Goal: Task Accomplishment & Management: Manage account settings

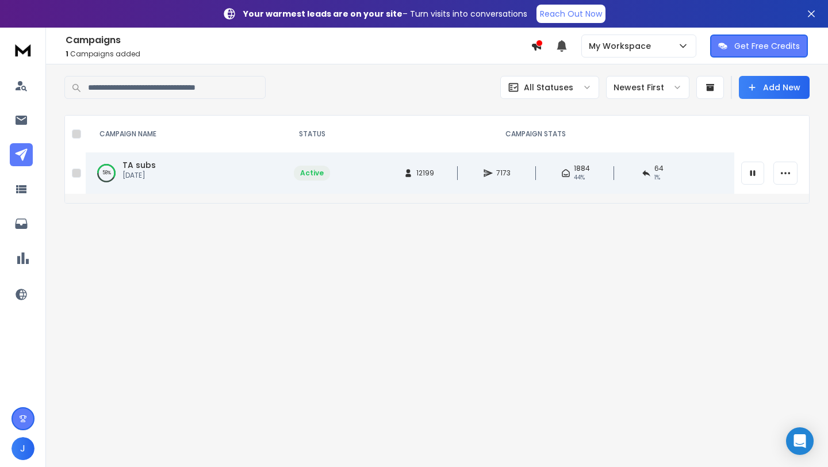
click at [353, 174] on div "12199 7173 1884 44 % 64 1 %" at bounding box center [536, 173] width 384 height 18
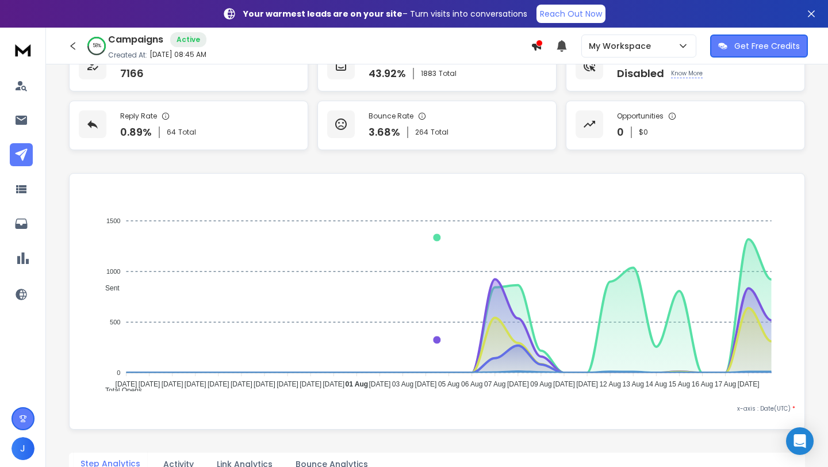
scroll to position [555, 0]
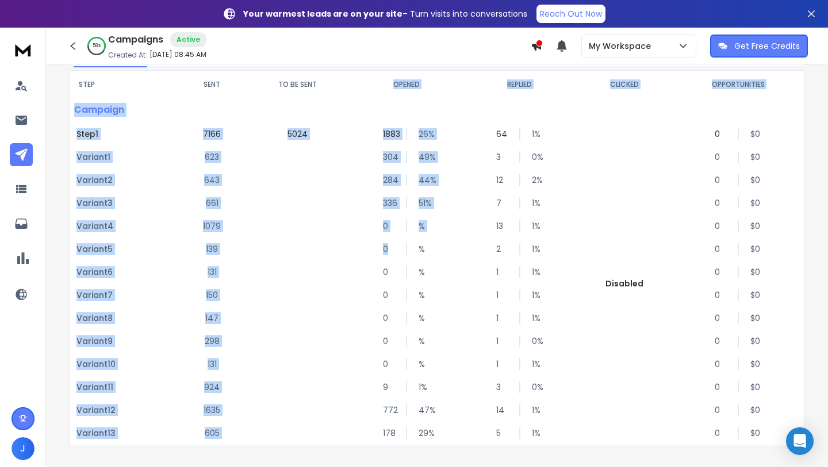
drag, startPoint x: 391, startPoint y: 260, endPoint x: 352, endPoint y: 24, distance: 238.9
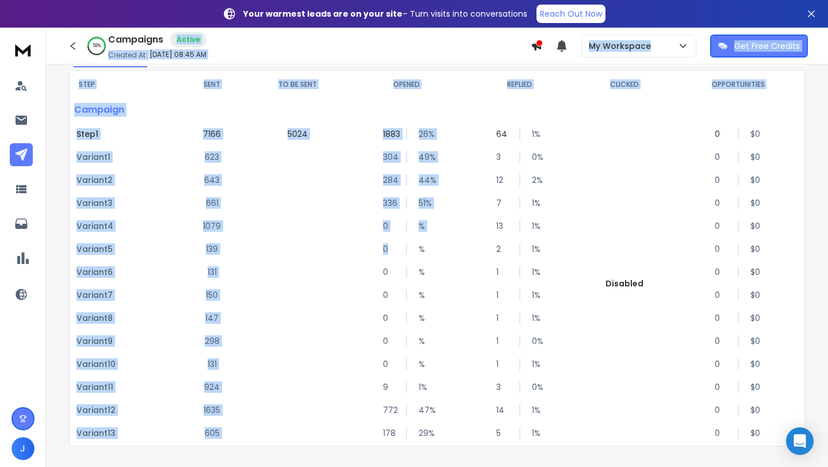
click at [333, 452] on div "Status: Active Pause Campaign Campaign Only Last 4 weeks [DATE] - [DATE] Leads …" at bounding box center [436, 18] width 745 height 874
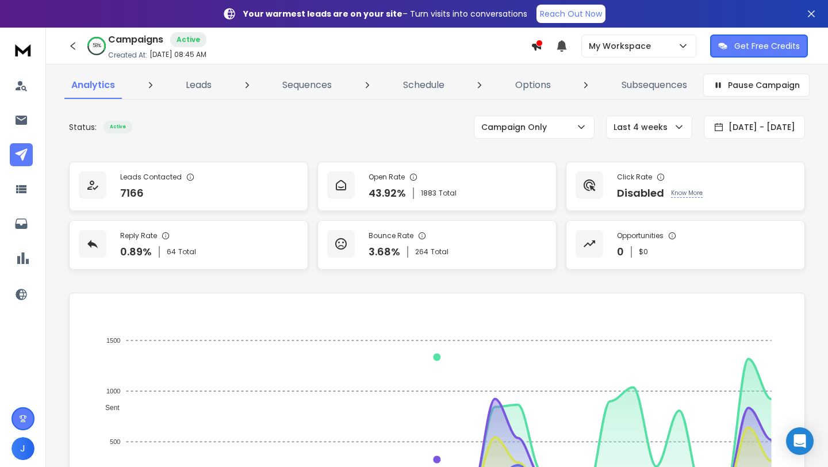
scroll to position [0, 0]
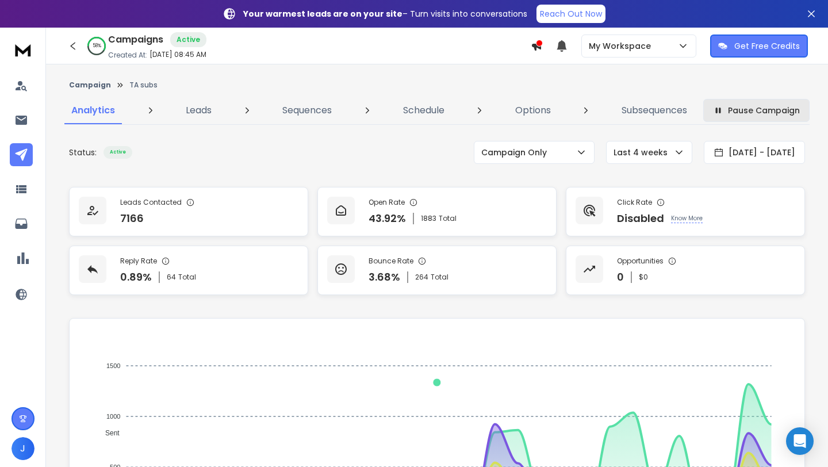
click at [732, 117] on button "Pause Campaign" at bounding box center [756, 110] width 106 height 23
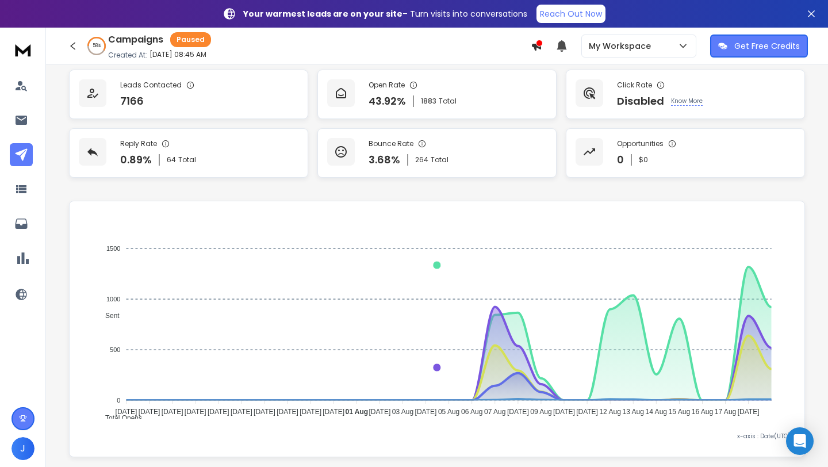
scroll to position [74, 0]
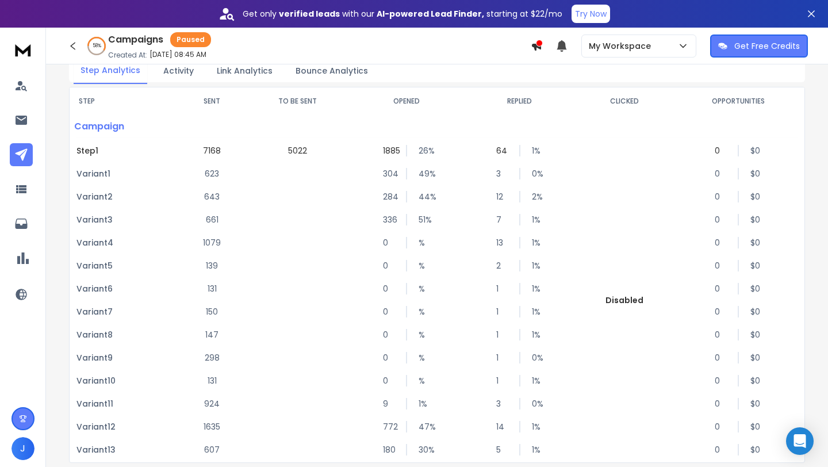
scroll to position [555, 0]
